Goal: Navigation & Orientation: Find specific page/section

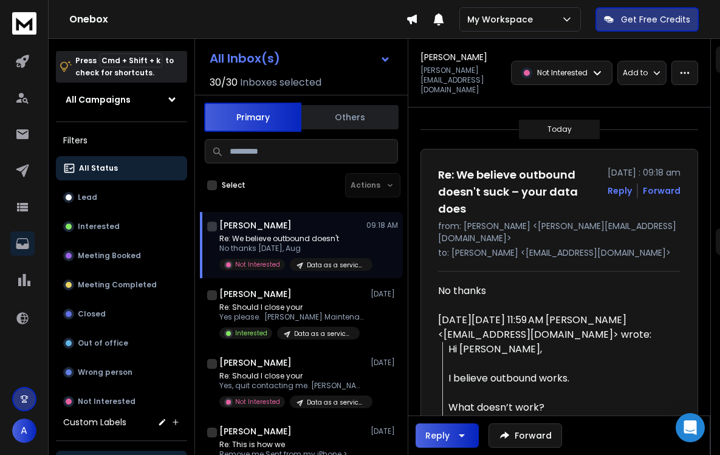
scroll to position [1071, 0]
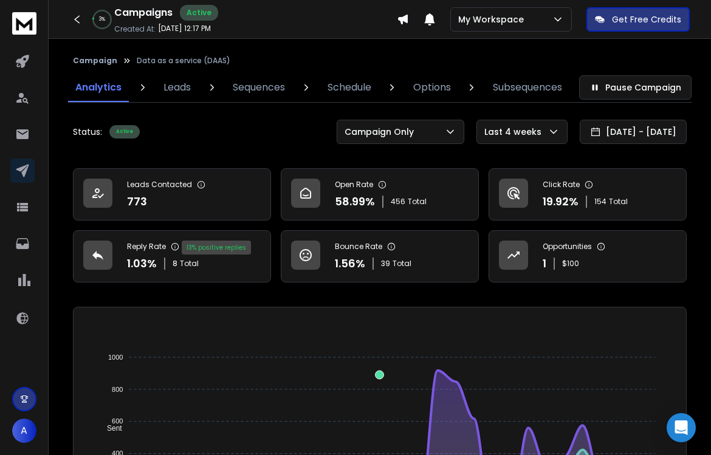
scroll to position [64, 0]
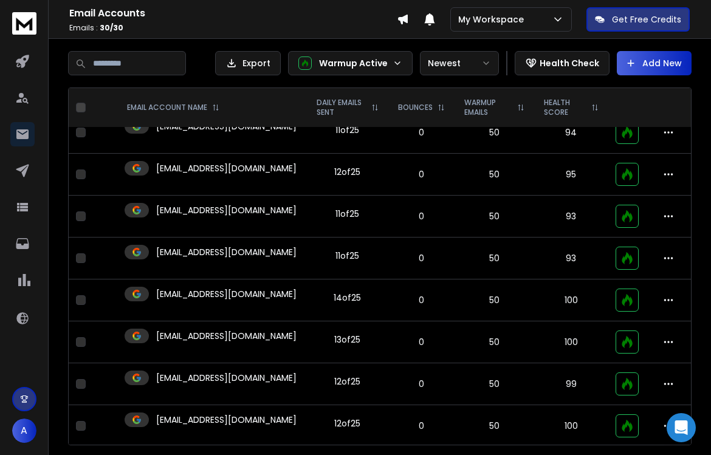
scroll to position [236, 0]
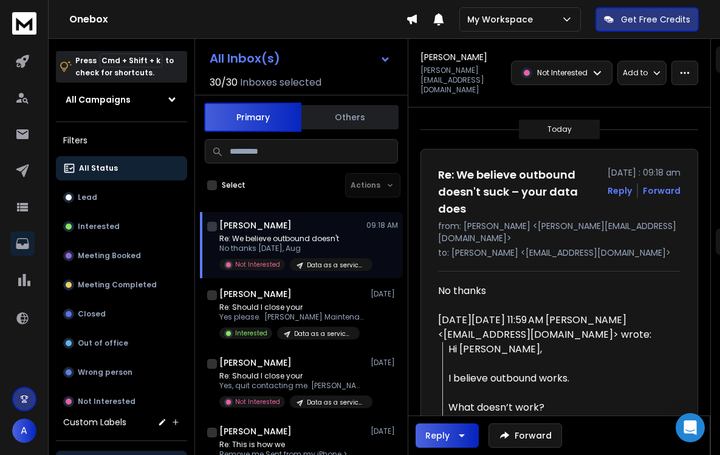
scroll to position [1071, 0]
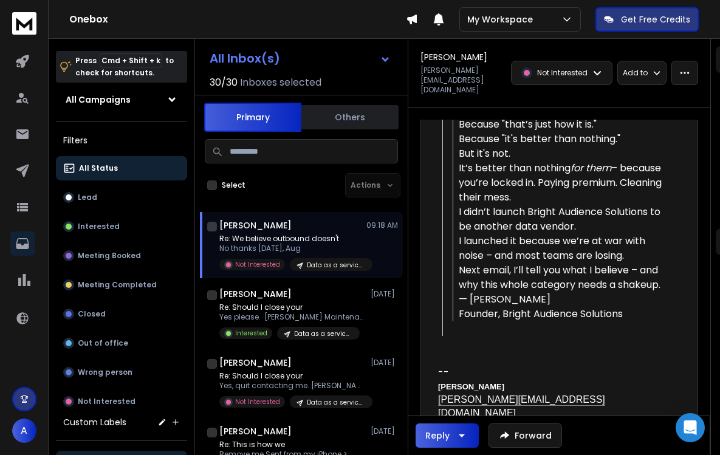
click at [29, 15] on img at bounding box center [24, 23] width 24 height 22
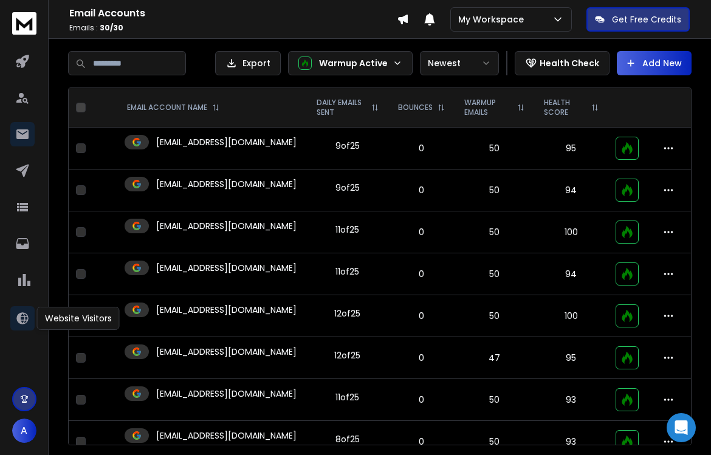
click at [29, 321] on icon at bounding box center [22, 318] width 15 height 15
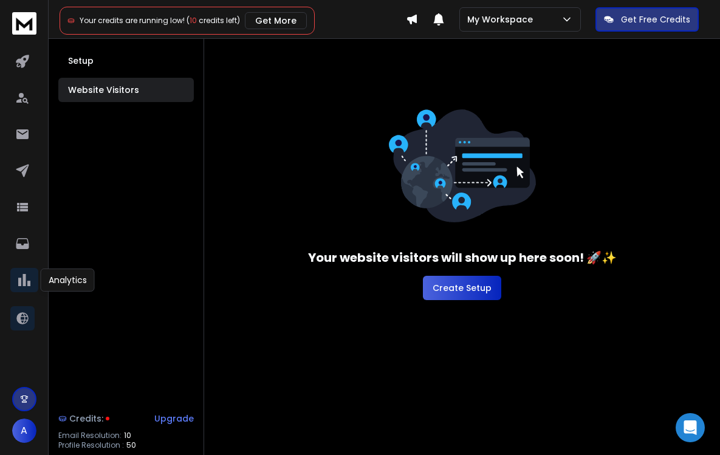
click at [28, 290] on link at bounding box center [24, 280] width 28 height 28
